Goal: Communication & Community: Answer question/provide support

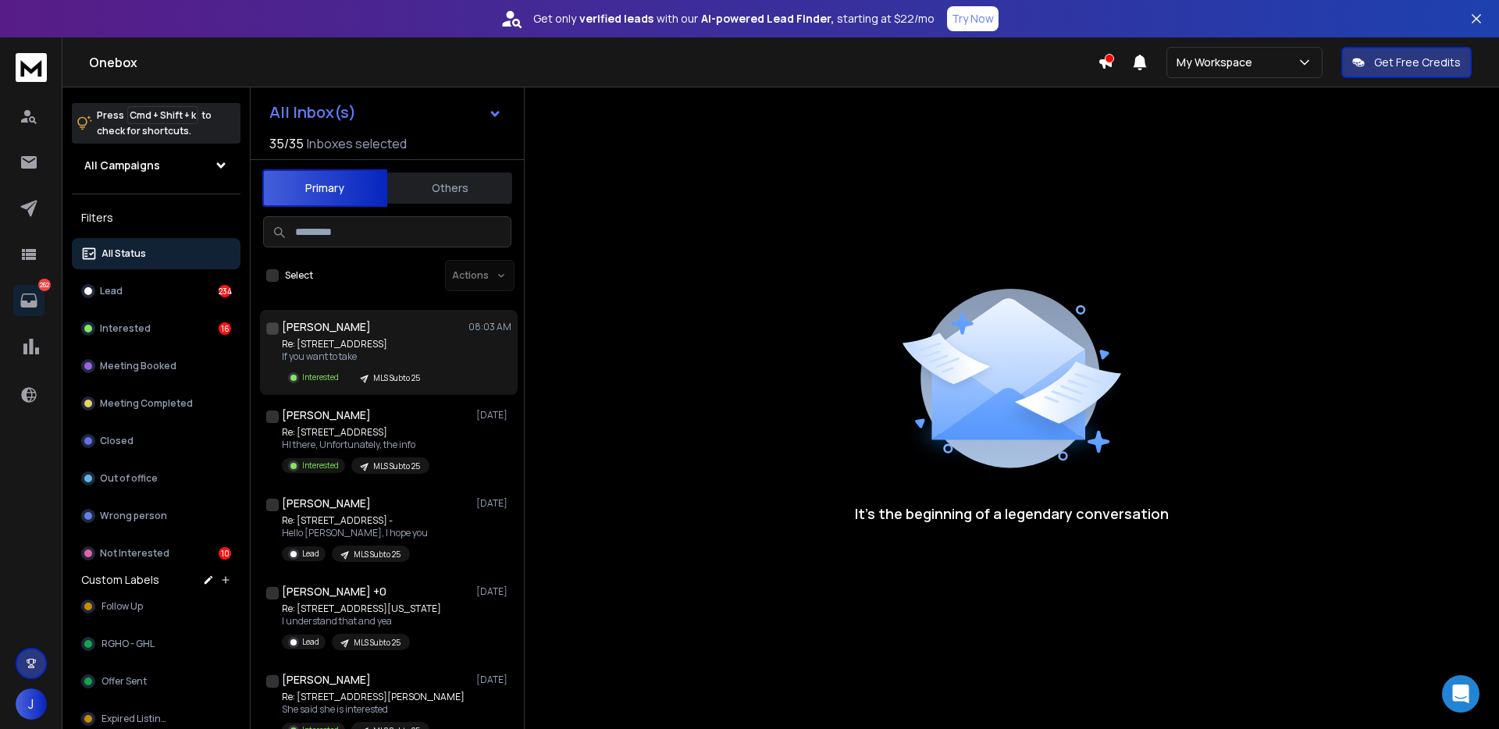
click at [365, 343] on p "Re: [STREET_ADDRESS]" at bounding box center [356, 344] width 148 height 12
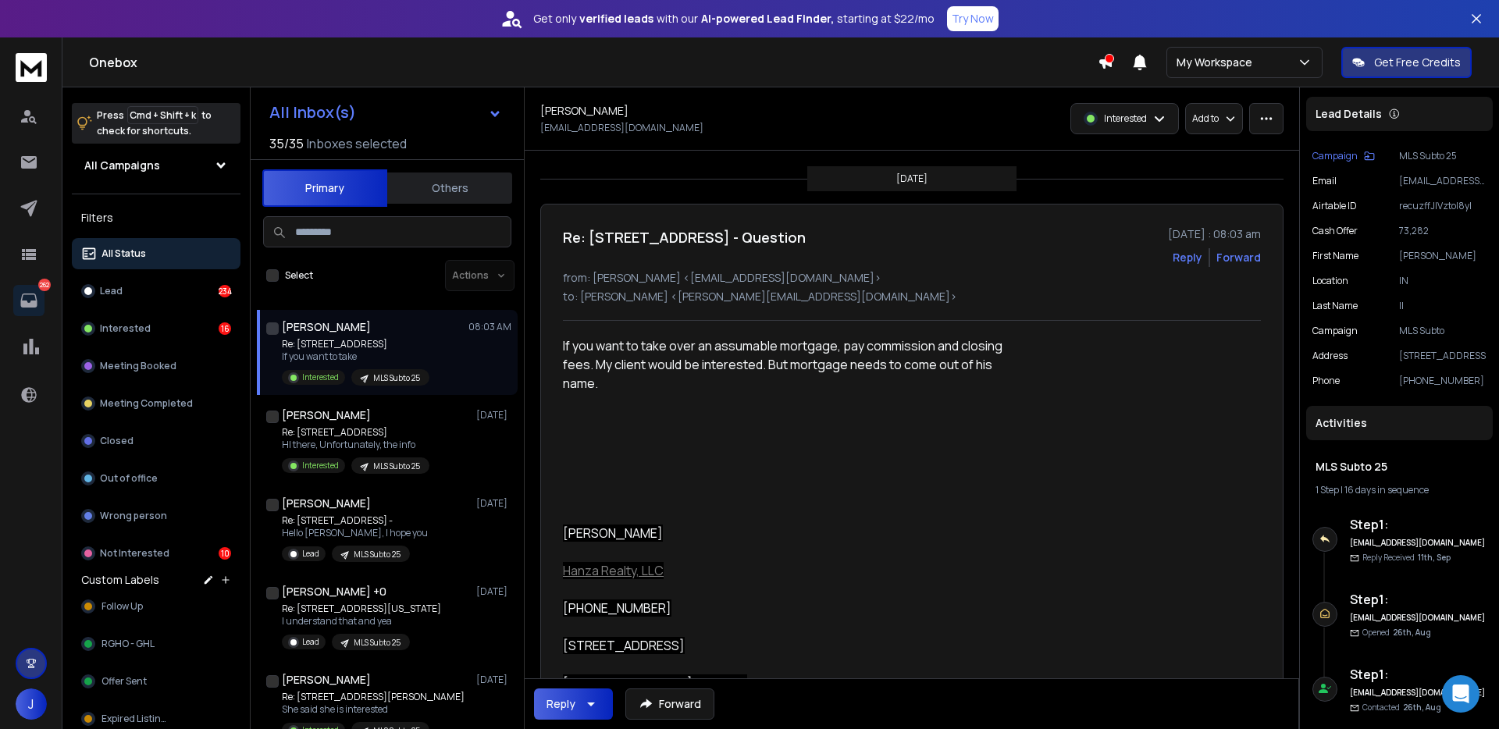
drag, startPoint x: 561, startPoint y: 346, endPoint x: 809, endPoint y: 389, distance: 251.2
click at [814, 393] on div "[PERSON_NAME] [PERSON_NAME] Realty, LLC 317-983-[GEOGRAPHIC_DATA][STREET_ADDRES…" at bounding box center [791, 675] width 456 height 564
drag, startPoint x: 685, startPoint y: 390, endPoint x: 595, endPoint y: 365, distance: 93.4
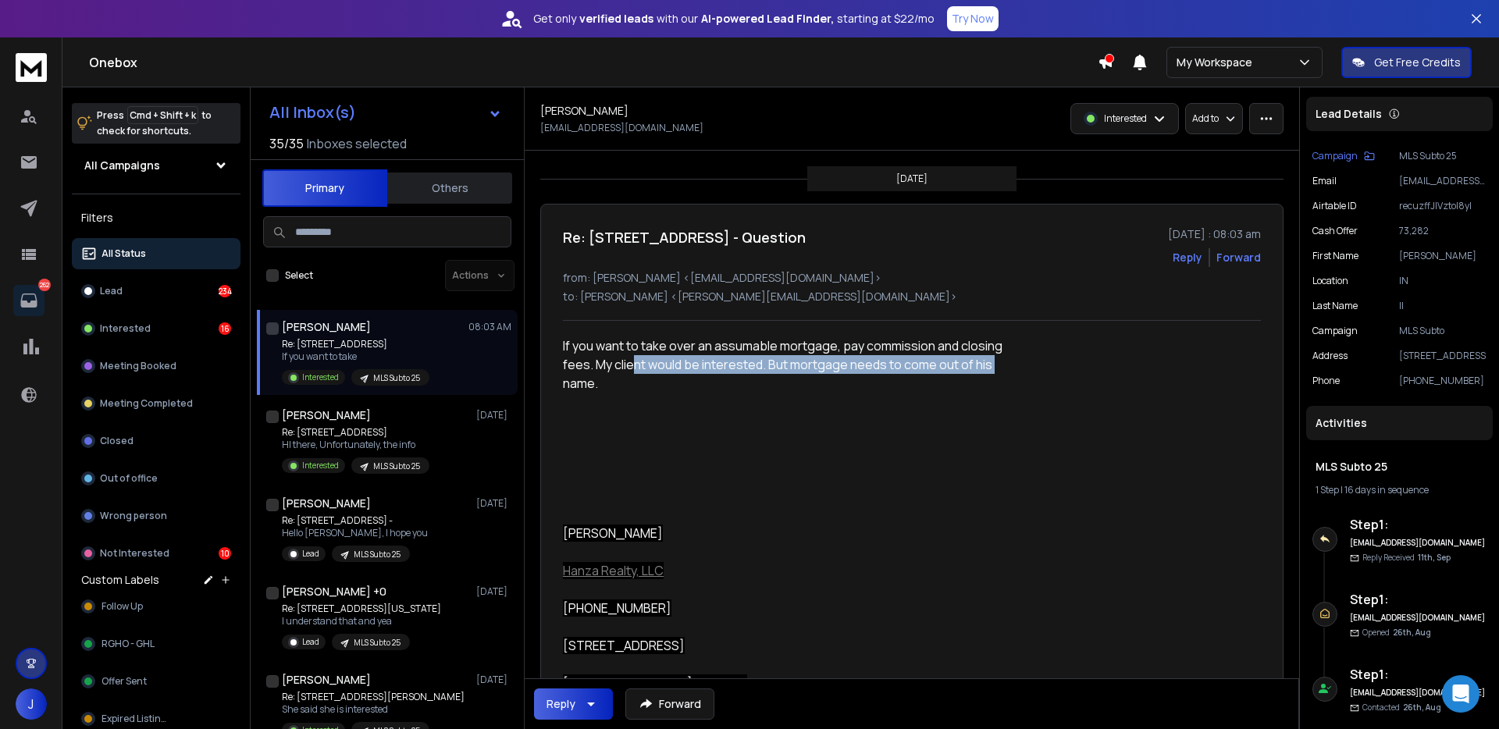
drag, startPoint x: 651, startPoint y: 365, endPoint x: 1012, endPoint y: 363, distance: 361.4
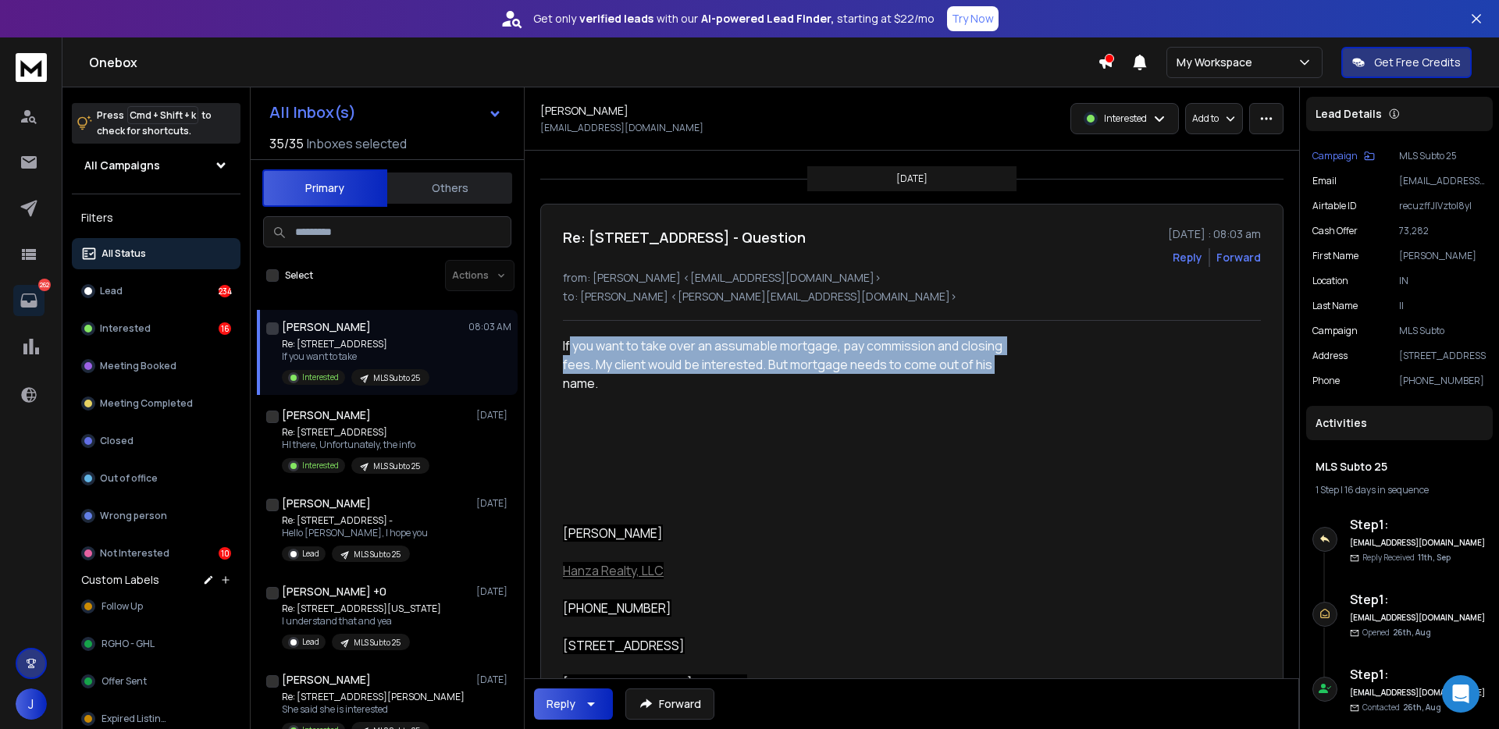
drag, startPoint x: 993, startPoint y: 362, endPoint x: 571, endPoint y: 341, distance: 422.8
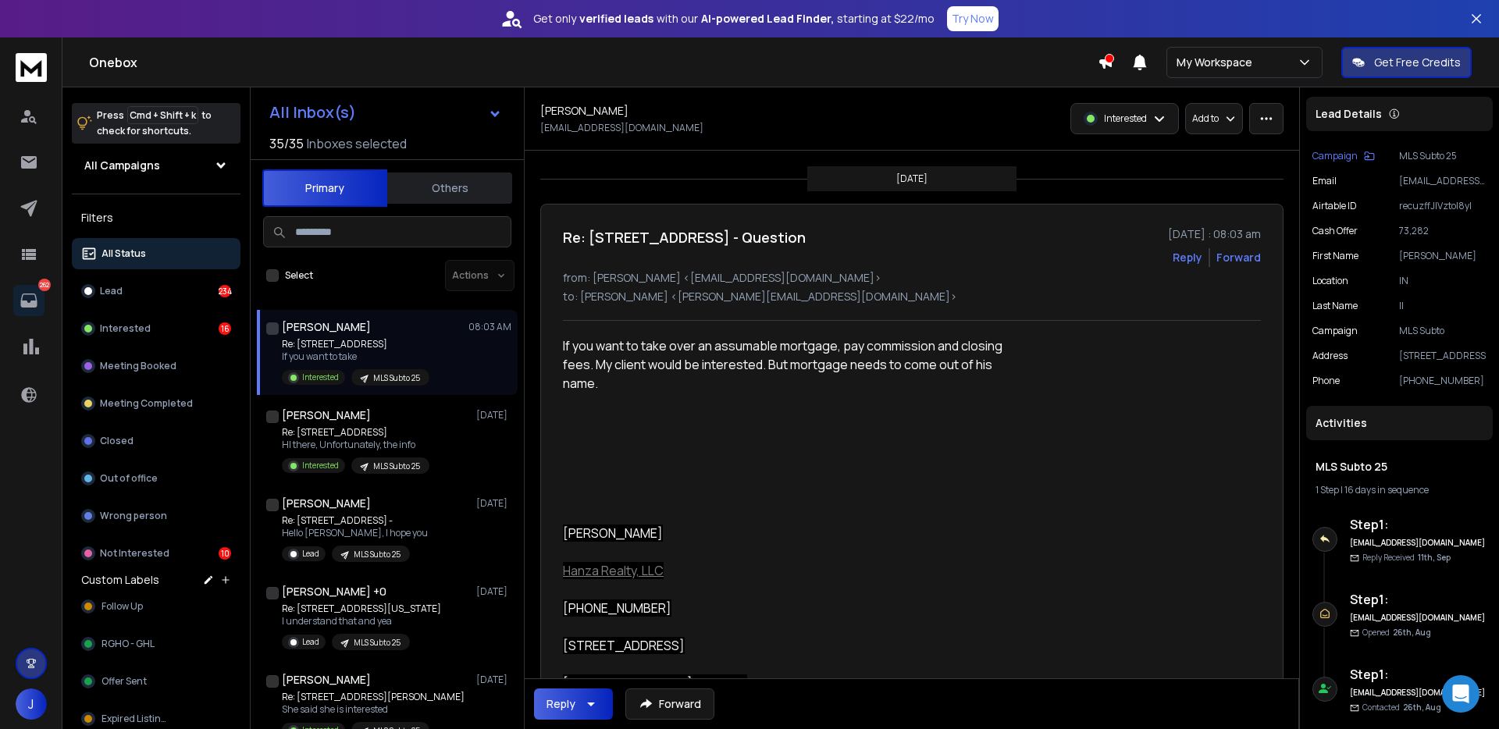
click at [1180, 258] on button "Reply" at bounding box center [1187, 258] width 30 height 16
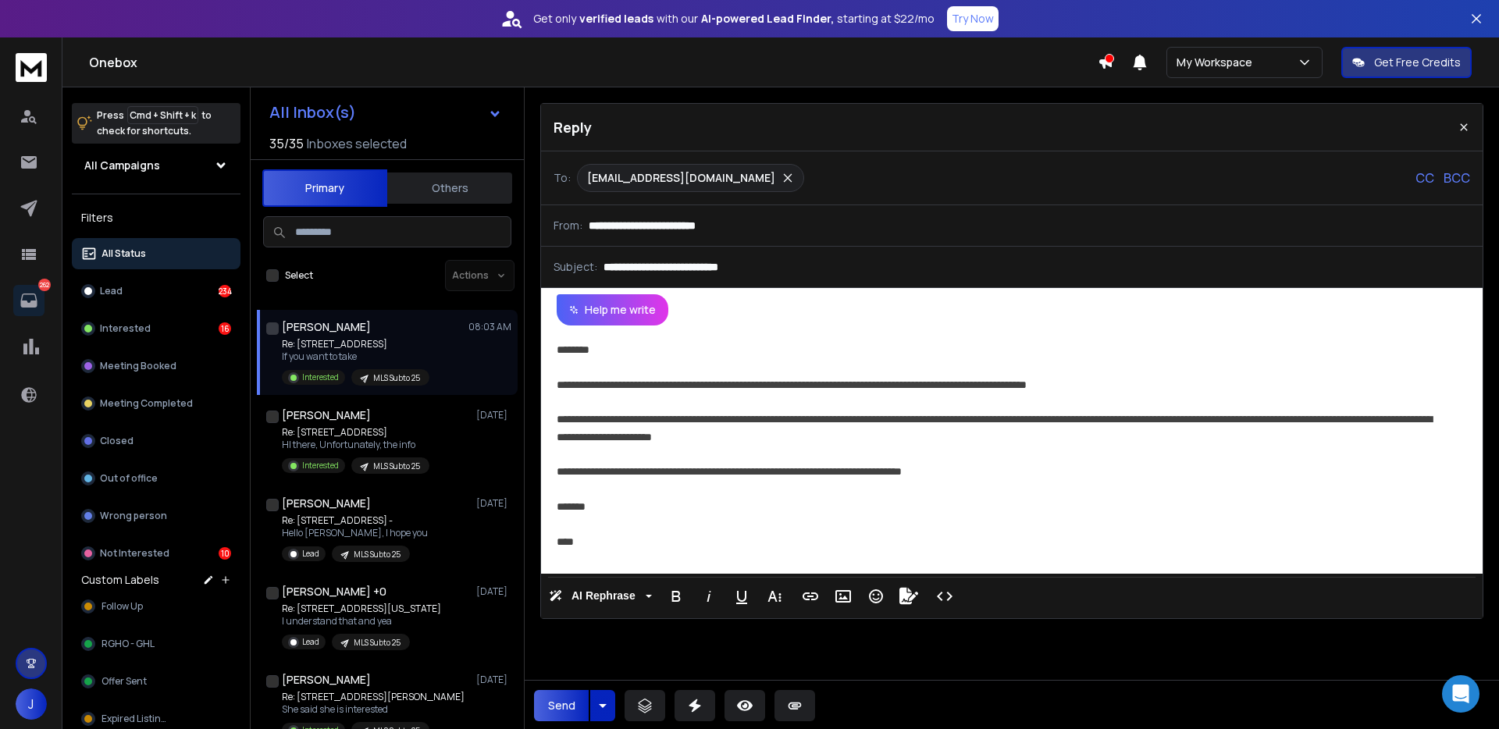
click at [570, 703] on button "Send" at bounding box center [561, 705] width 55 height 31
